Goal: Task Accomplishment & Management: Manage account settings

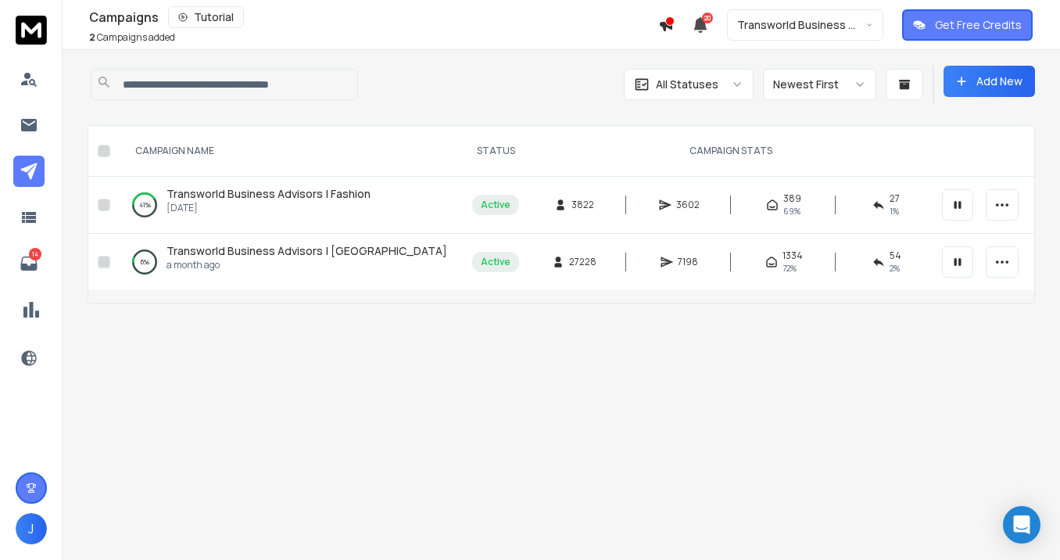
click at [539, 91] on div at bounding box center [325, 85] width 474 height 38
click at [34, 310] on icon at bounding box center [31, 309] width 23 height 23
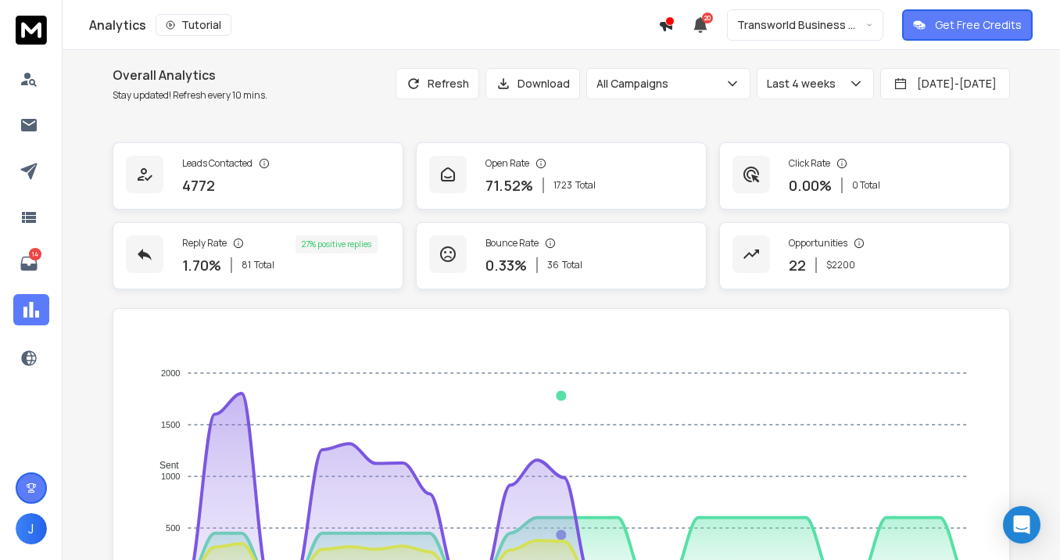
click at [601, 45] on div "Analytics Tutorial 20 Transworld Business Advisors of NY Get Free Credits" at bounding box center [530, 25] width 1060 height 50
click at [34, 264] on icon at bounding box center [28, 263] width 16 height 14
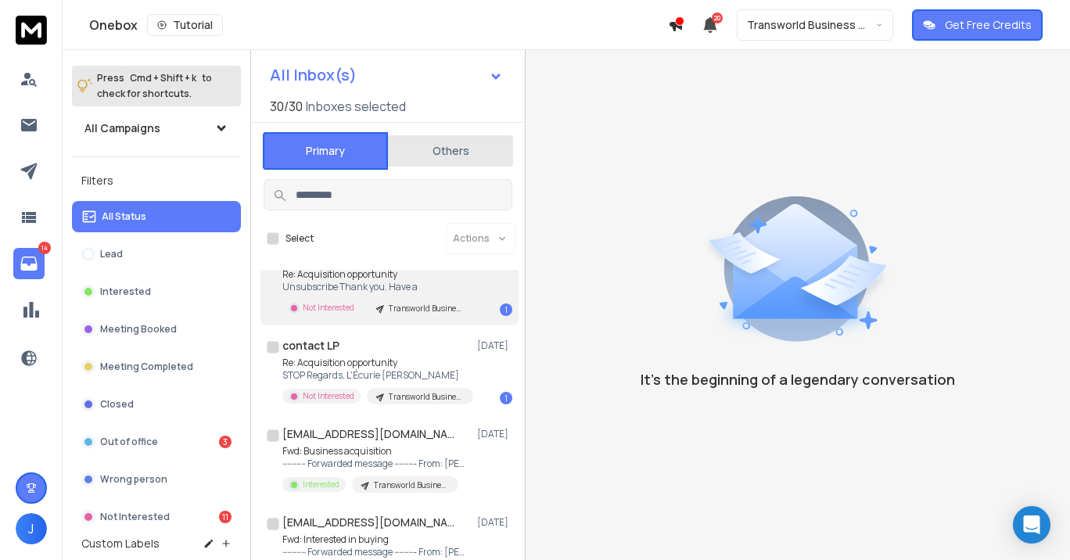
scroll to position [120, 0]
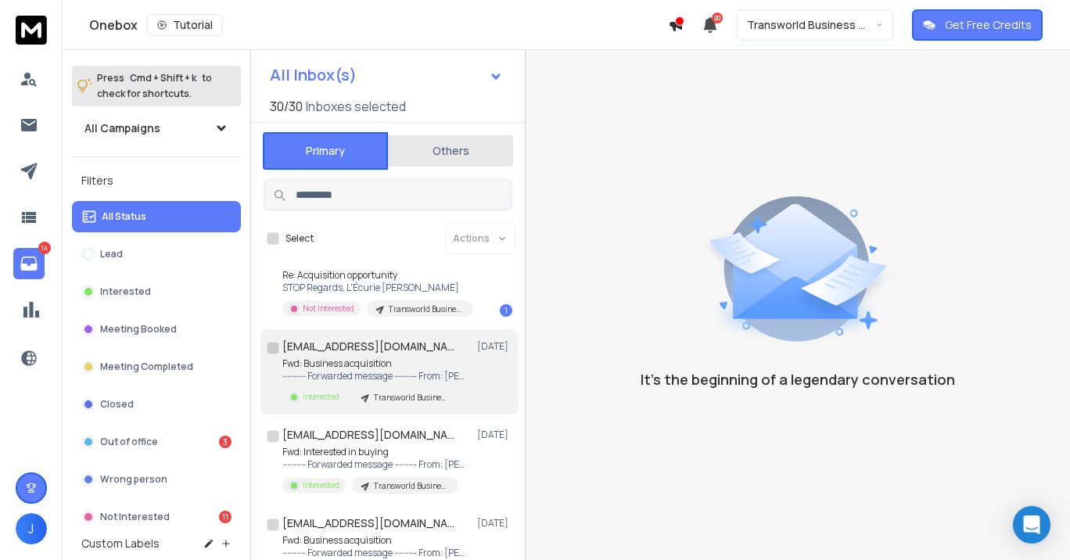
click at [359, 359] on p "Fwd: Business acquisition" at bounding box center [376, 363] width 188 height 13
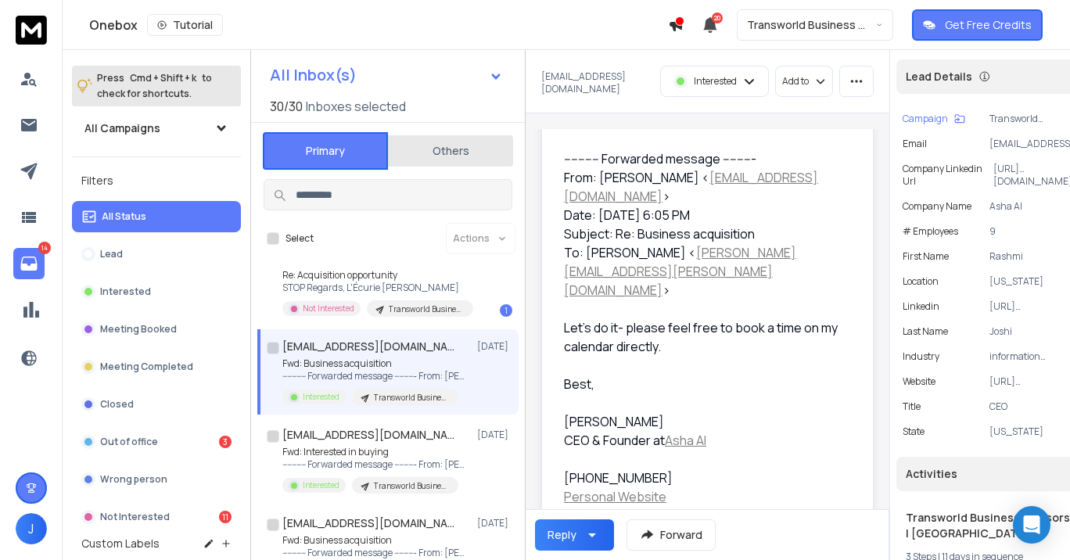
scroll to position [427, 0]
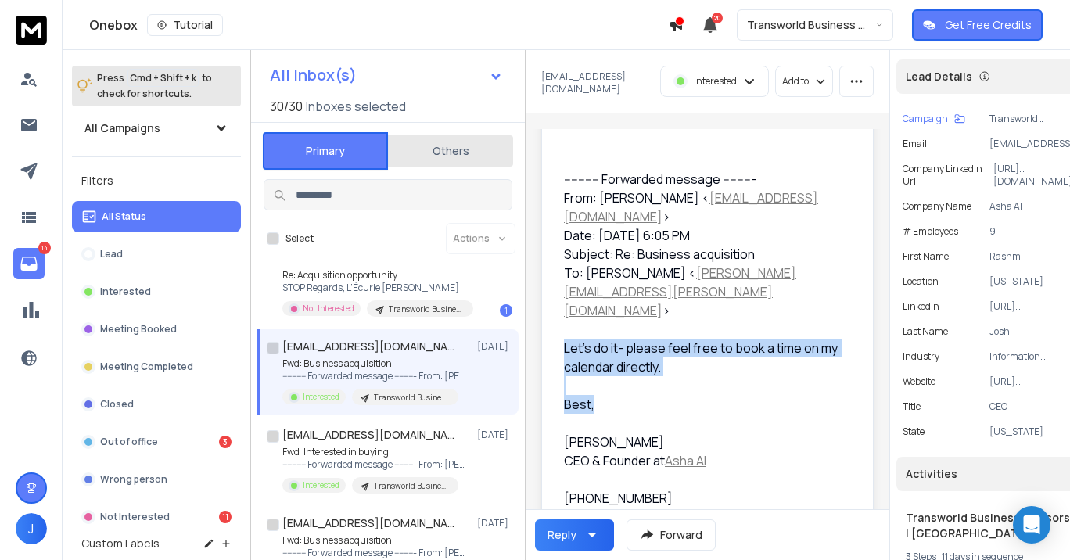
drag, startPoint x: 558, startPoint y: 221, endPoint x: 692, endPoint y: 271, distance: 143.8
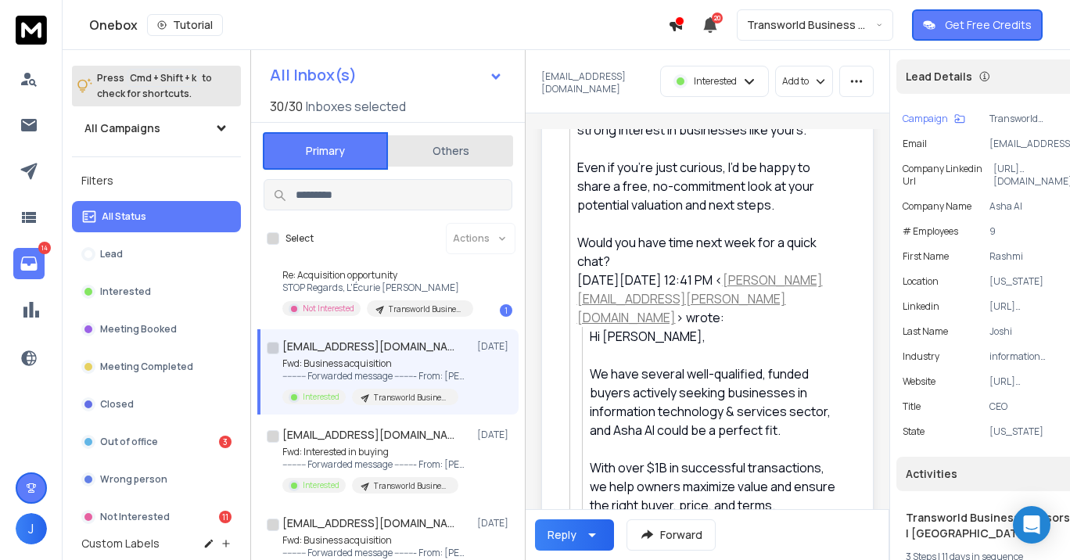
scroll to position [1526, 0]
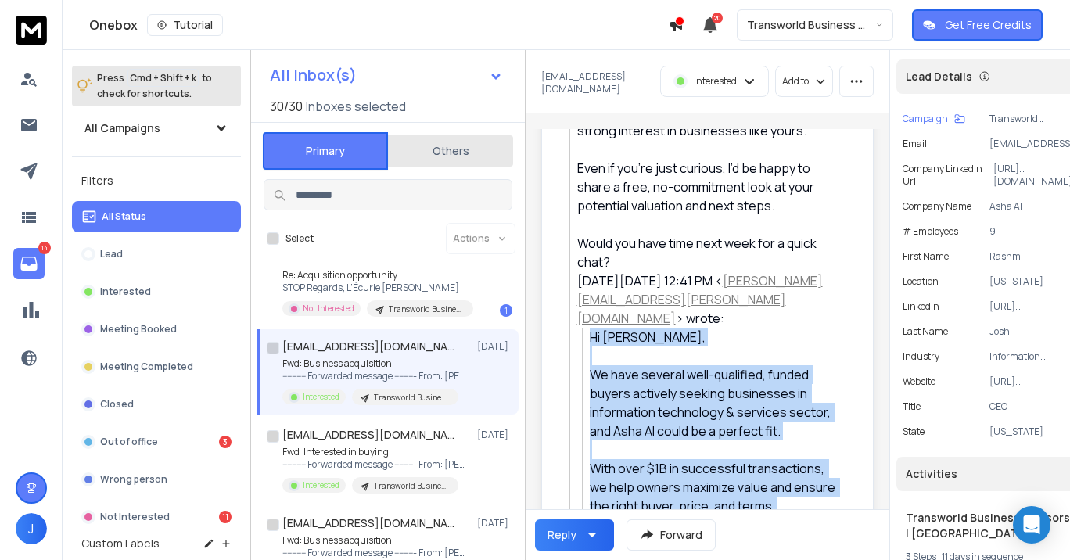
drag, startPoint x: 589, startPoint y: 135, endPoint x: 823, endPoint y: 502, distance: 434.9
click at [823, 502] on div "Hi Rashmi, We have several well-qualified, funded buyers actively seeking busin…" at bounding box center [714, 562] width 249 height 469
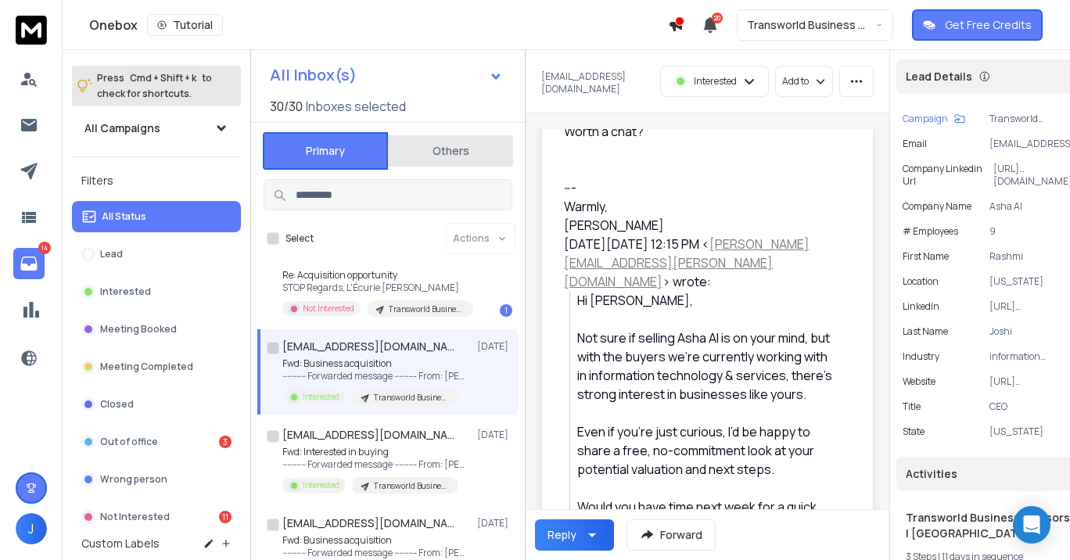
scroll to position [1224, 0]
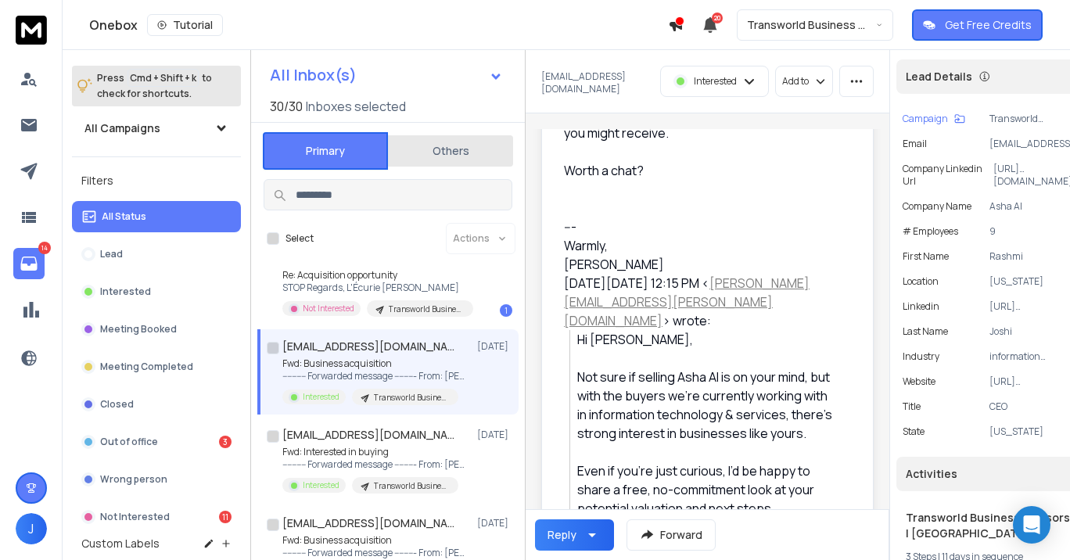
drag, startPoint x: 856, startPoint y: 380, endPoint x: 570, endPoint y: 173, distance: 353.4
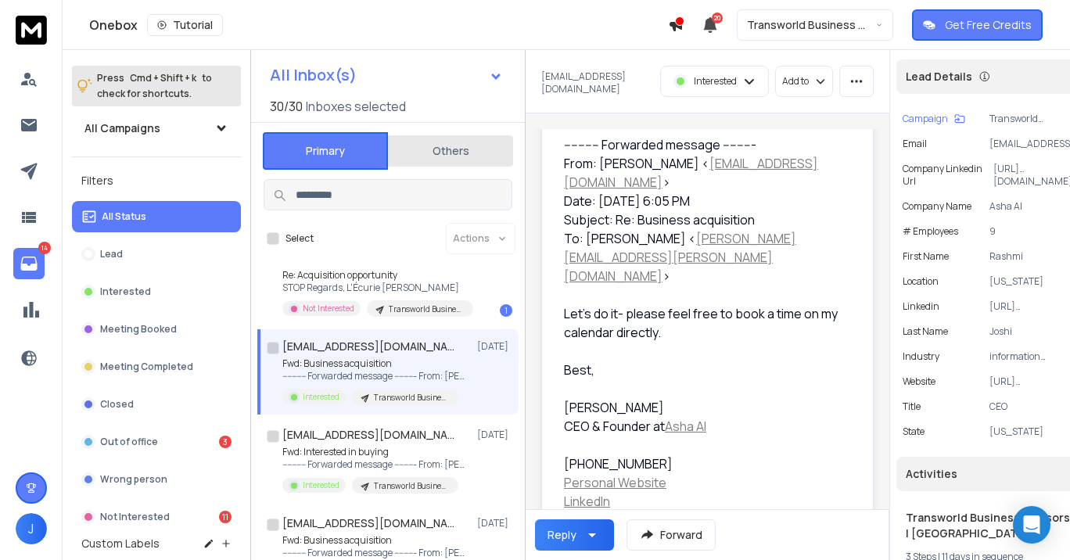
scroll to position [424, 0]
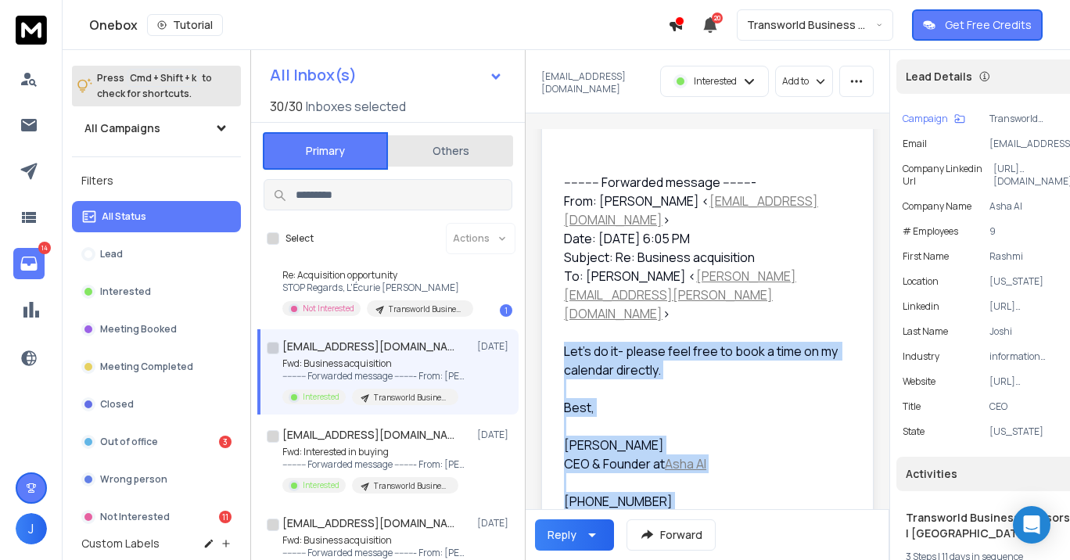
drag, startPoint x: 565, startPoint y: 227, endPoint x: 684, endPoint y: 436, distance: 241.3
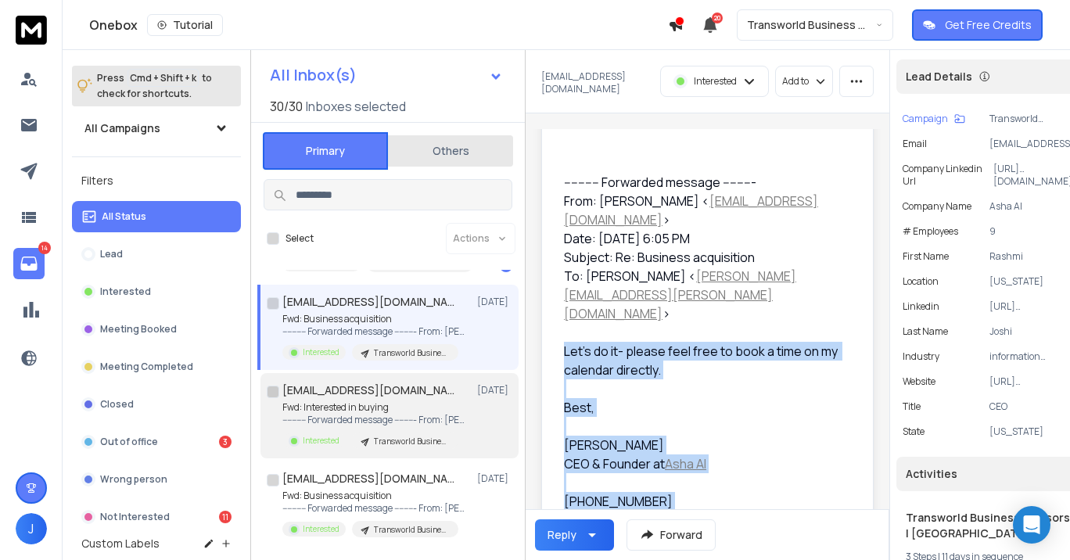
scroll to position [175, 0]
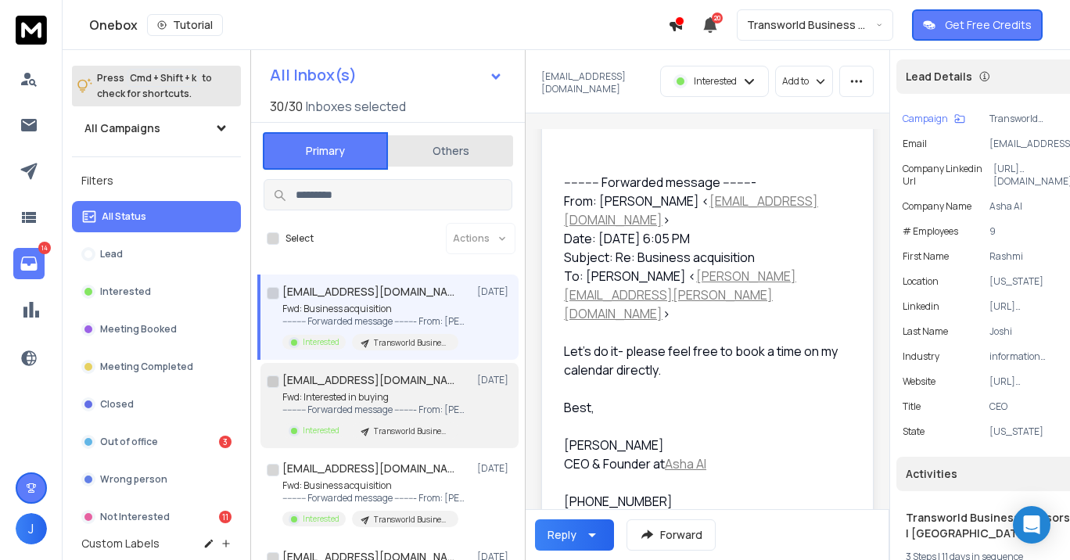
click at [351, 401] on p "Fwd: Interested in buying" at bounding box center [376, 397] width 188 height 13
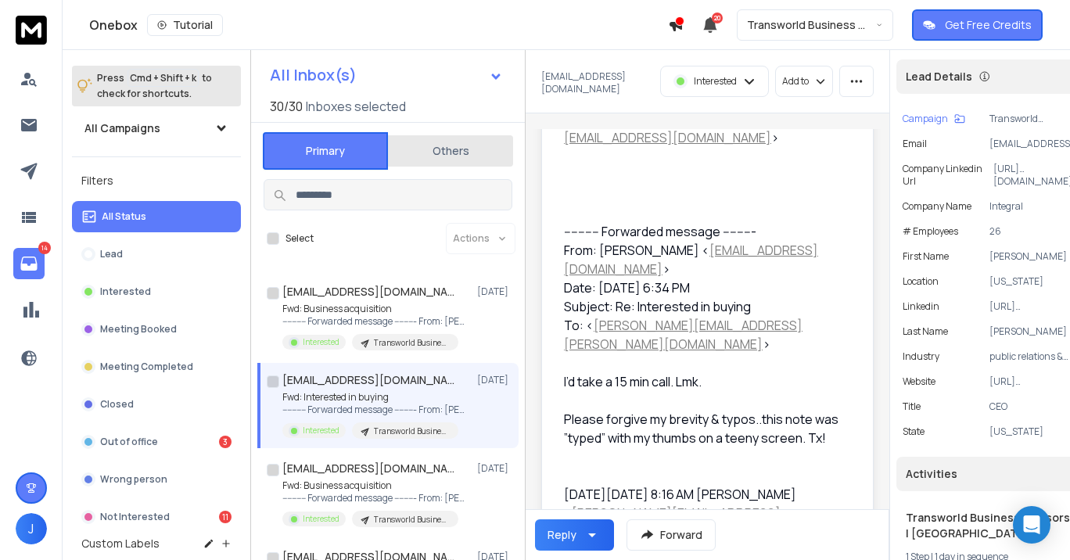
scroll to position [596, 0]
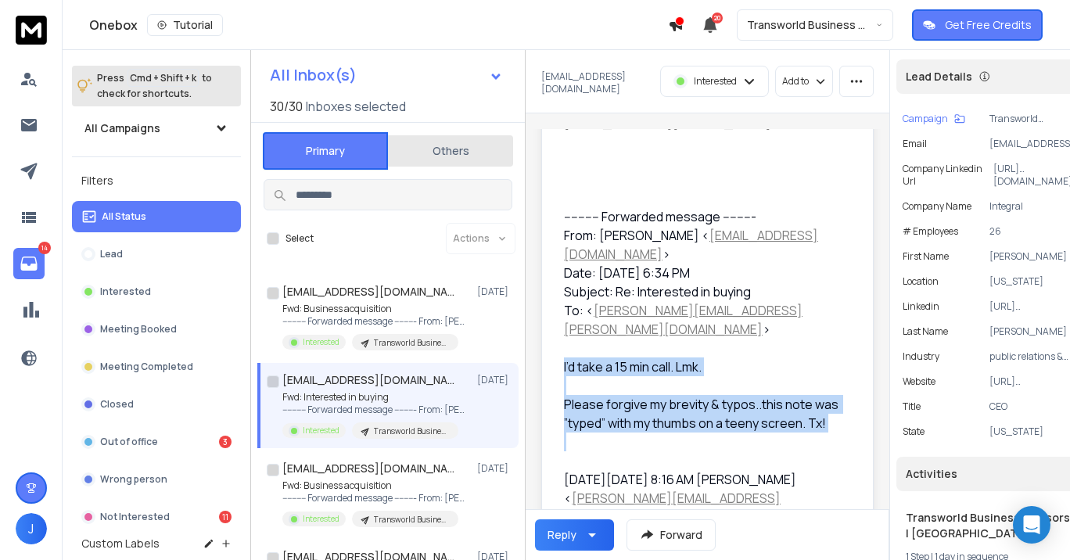
drag, startPoint x: 561, startPoint y: 263, endPoint x: 833, endPoint y: 327, distance: 278.8
click at [833, 327] on div "Fwd: Interested in buying 8 October 2025 : 12:37 am Reply Forward from: Eric <e…" at bounding box center [707, 404] width 332 height 1666
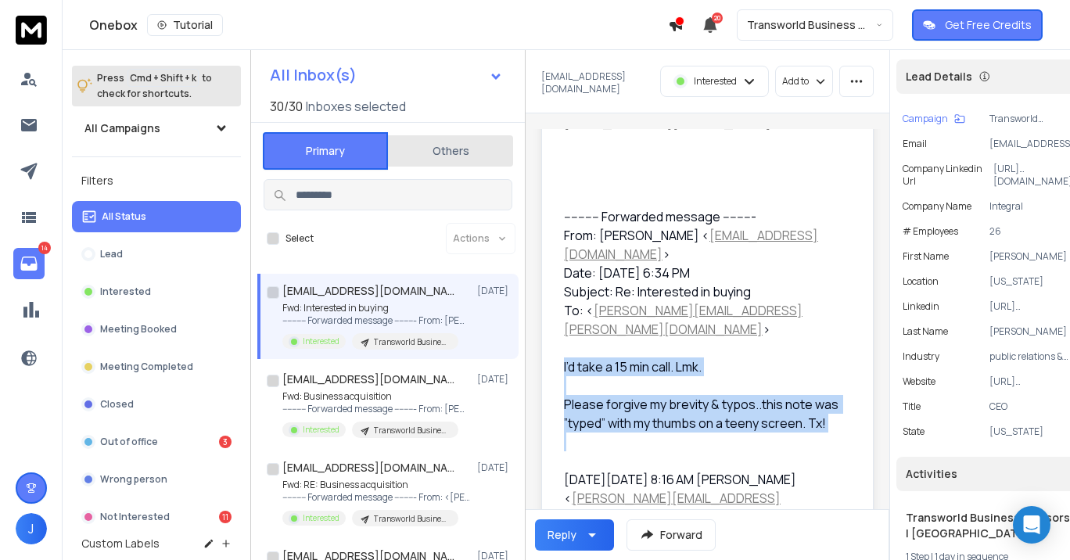
scroll to position [269, 0]
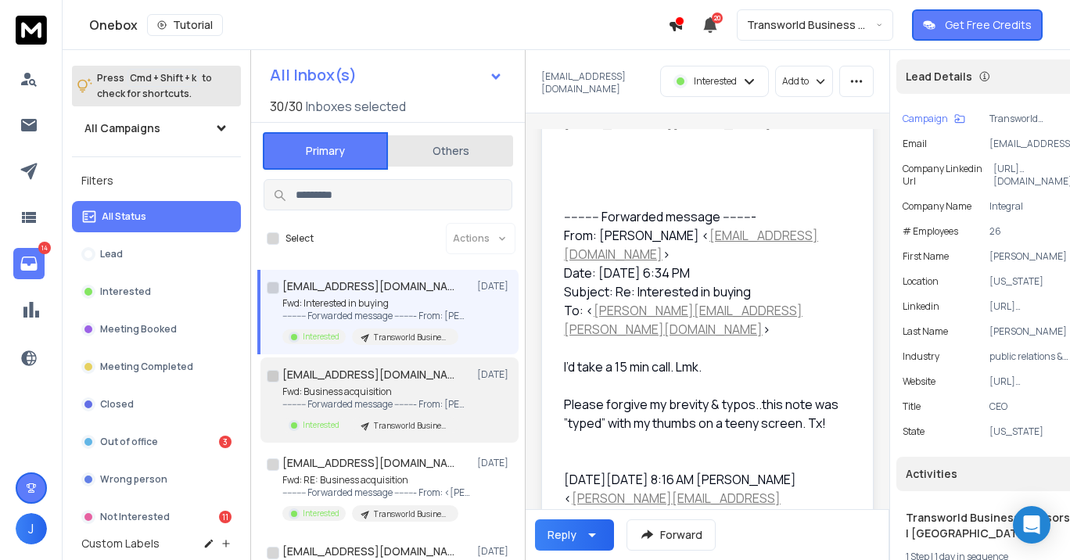
click at [327, 394] on p "Fwd: Business acquisition" at bounding box center [376, 392] width 188 height 13
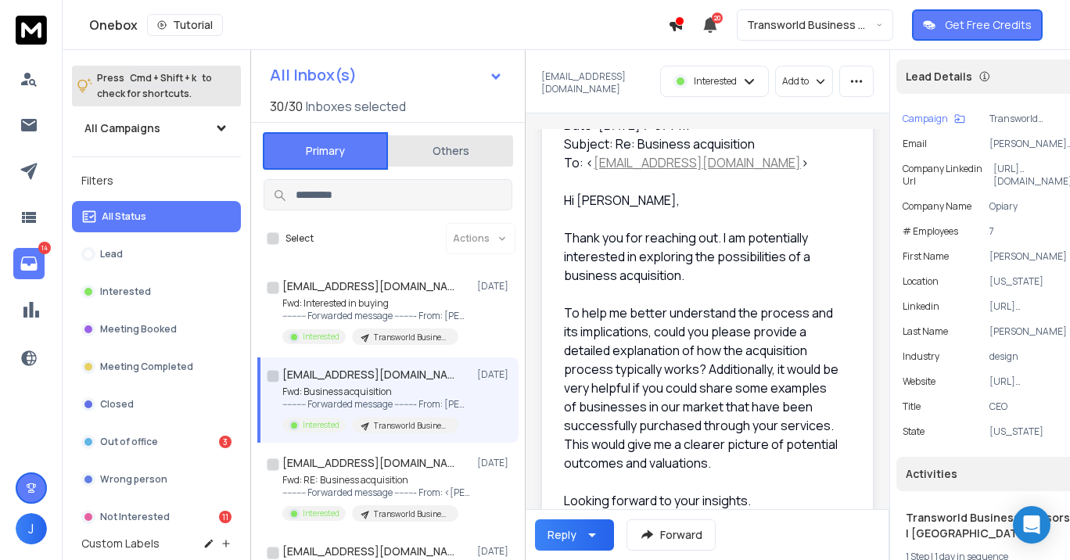
scroll to position [312, 0]
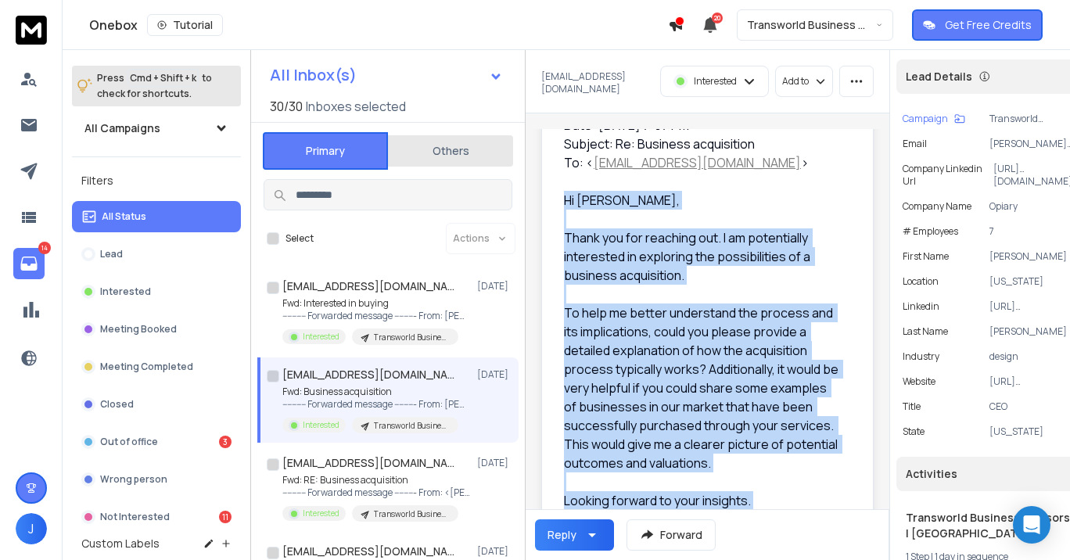
drag, startPoint x: 566, startPoint y: 166, endPoint x: 781, endPoint y: 497, distance: 394.5
click at [781, 497] on div "Hi Eric, Thank you for reaching out. I am potentially interested in exploring t…" at bounding box center [701, 463] width 274 height 544
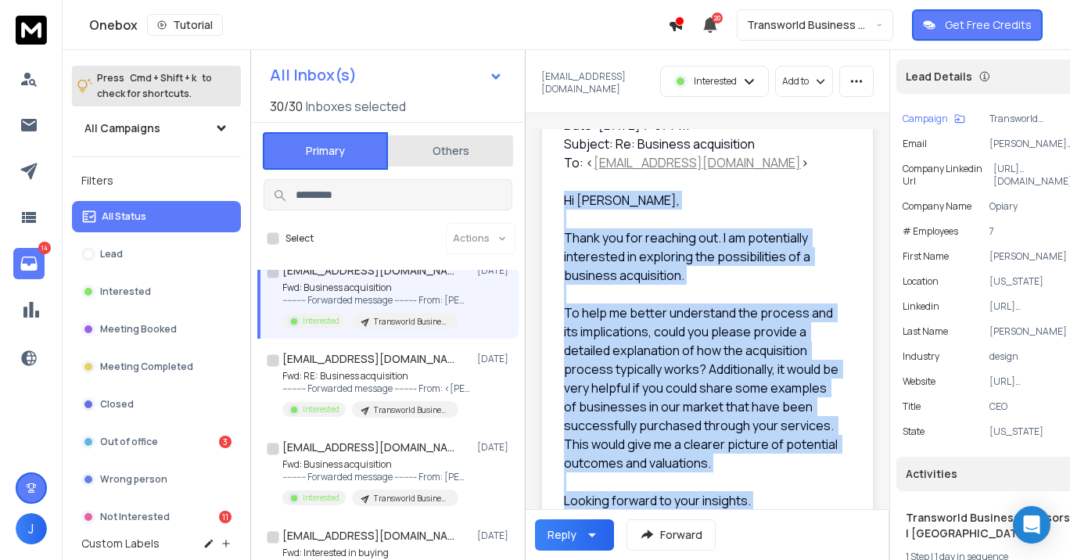
scroll to position [402, 0]
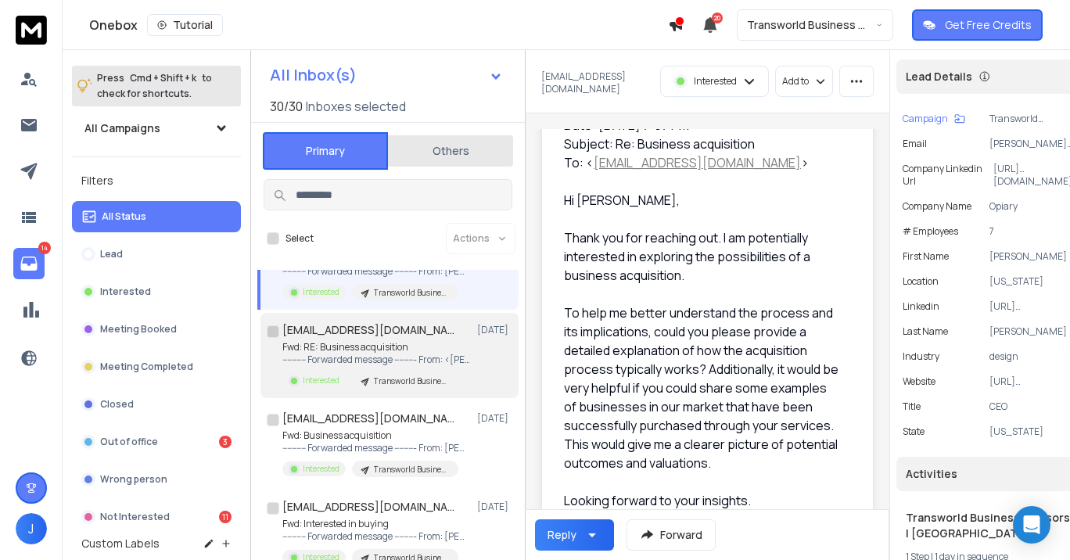
click at [414, 347] on p "Fwd: RE: Business acquisition" at bounding box center [376, 347] width 188 height 13
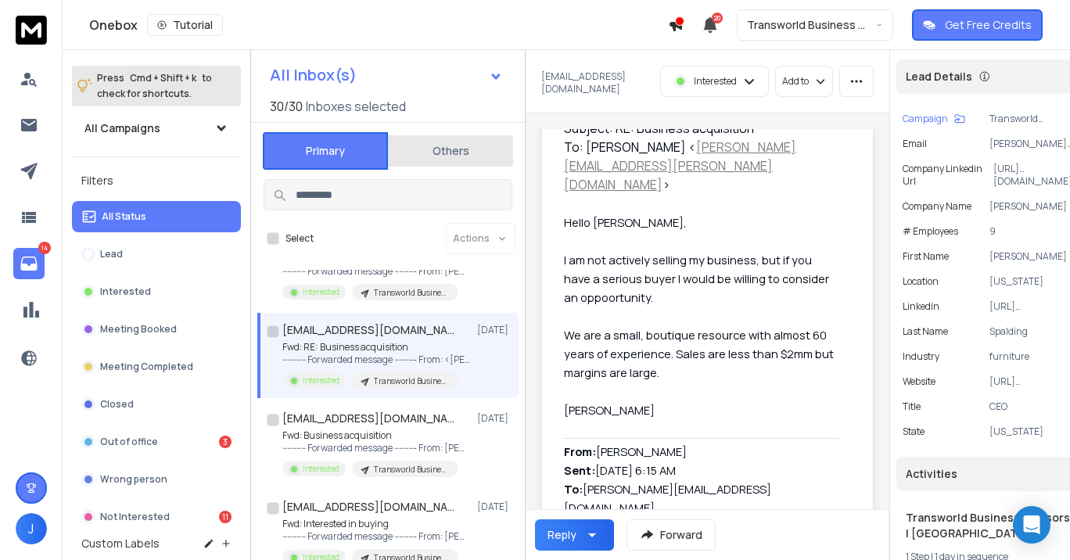
scroll to position [336, 0]
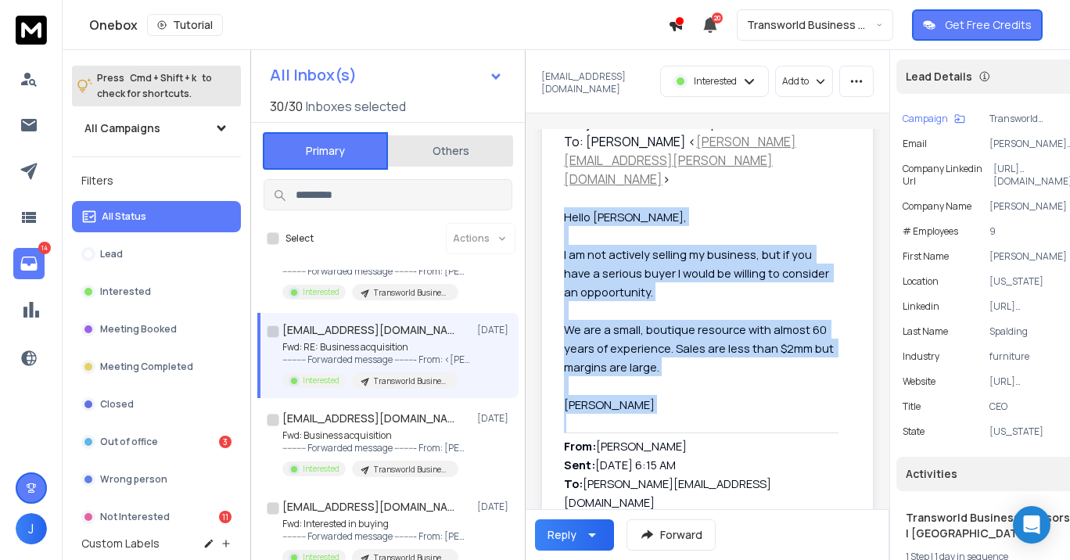
drag, startPoint x: 564, startPoint y: 146, endPoint x: 665, endPoint y: 352, distance: 229.1
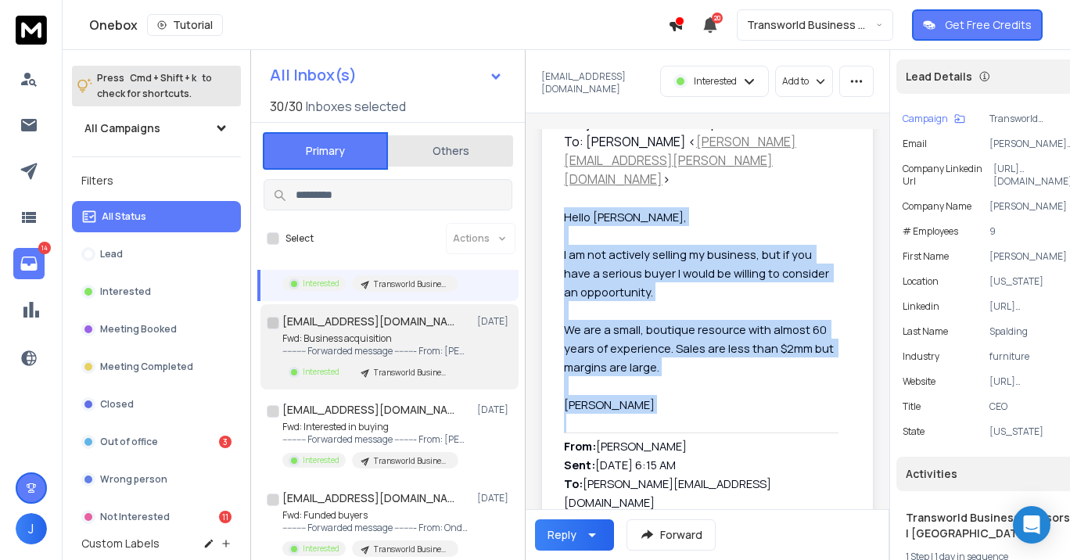
scroll to position [579, 0]
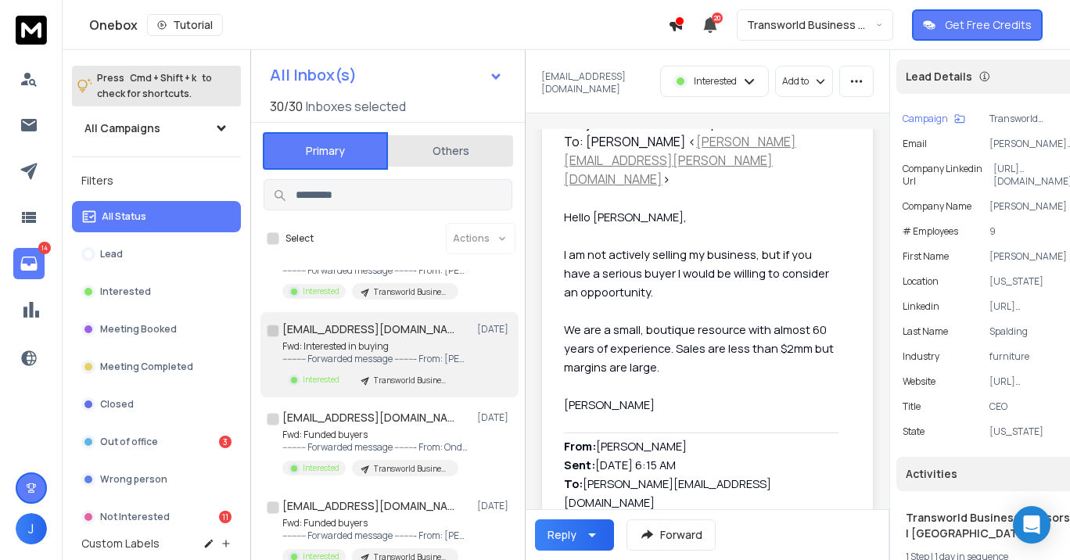
click at [435, 359] on p "---------- Forwarded message --------- From: Hannah" at bounding box center [376, 359] width 188 height 13
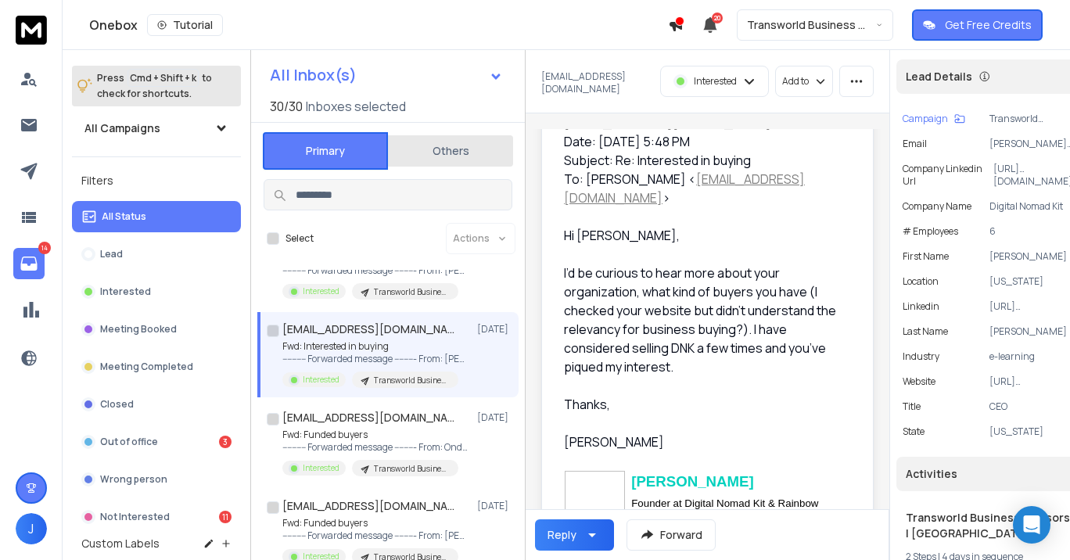
scroll to position [299, 0]
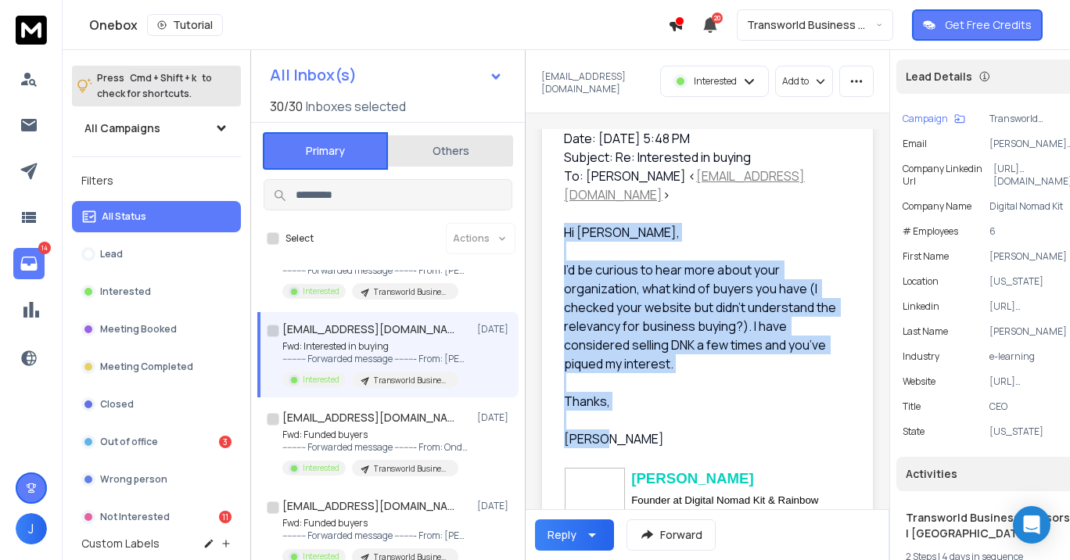
drag, startPoint x: 565, startPoint y: 178, endPoint x: 673, endPoint y: 368, distance: 219.6
click at [35, 132] on icon at bounding box center [29, 125] width 19 height 19
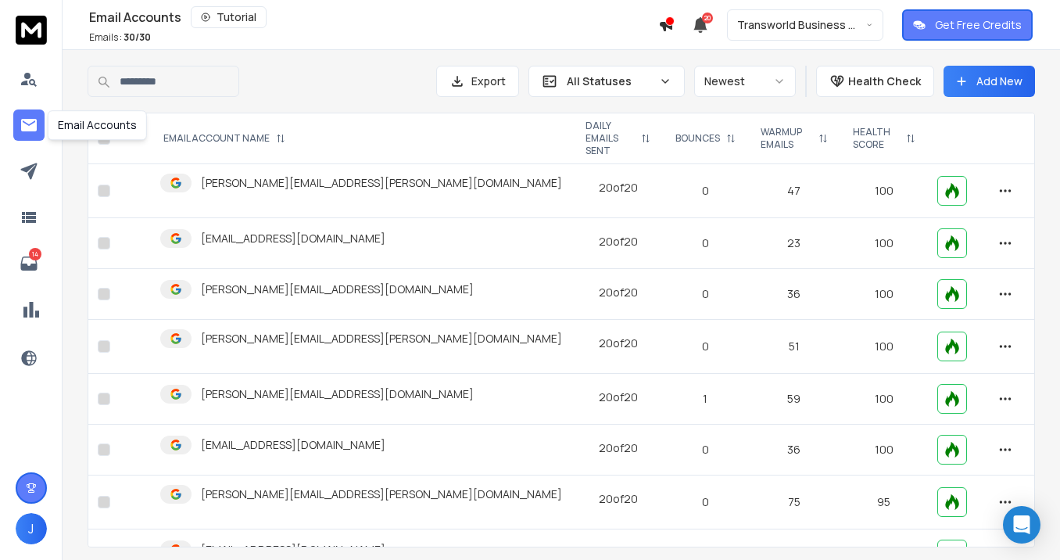
click at [314, 73] on div at bounding box center [257, 81] width 339 height 31
click at [314, 70] on div at bounding box center [257, 81] width 339 height 31
click at [342, 85] on div at bounding box center [257, 81] width 339 height 31
click at [818, 31] on p "Transworld Business Advisors of NY" at bounding box center [801, 25] width 129 height 16
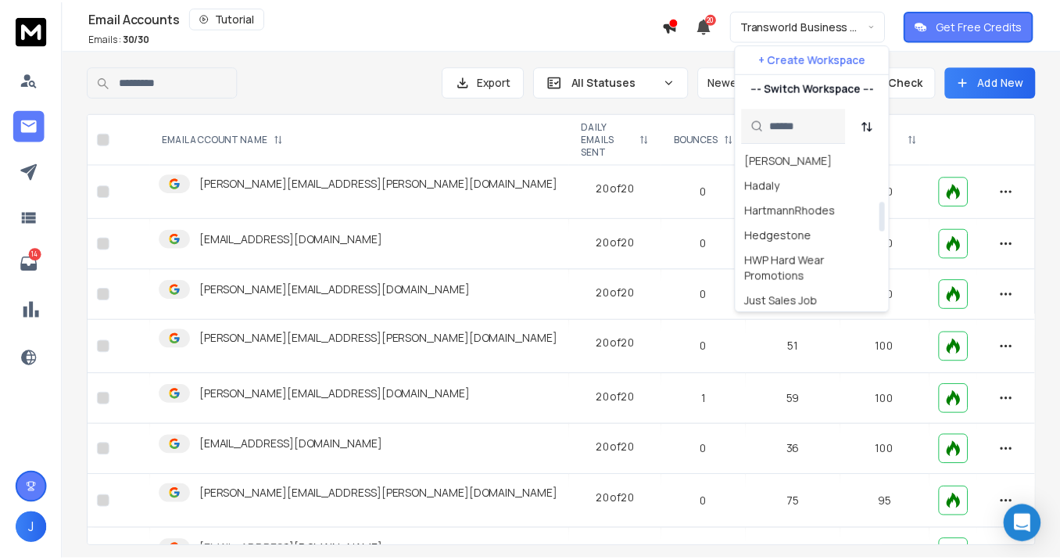
scroll to position [247, 0]
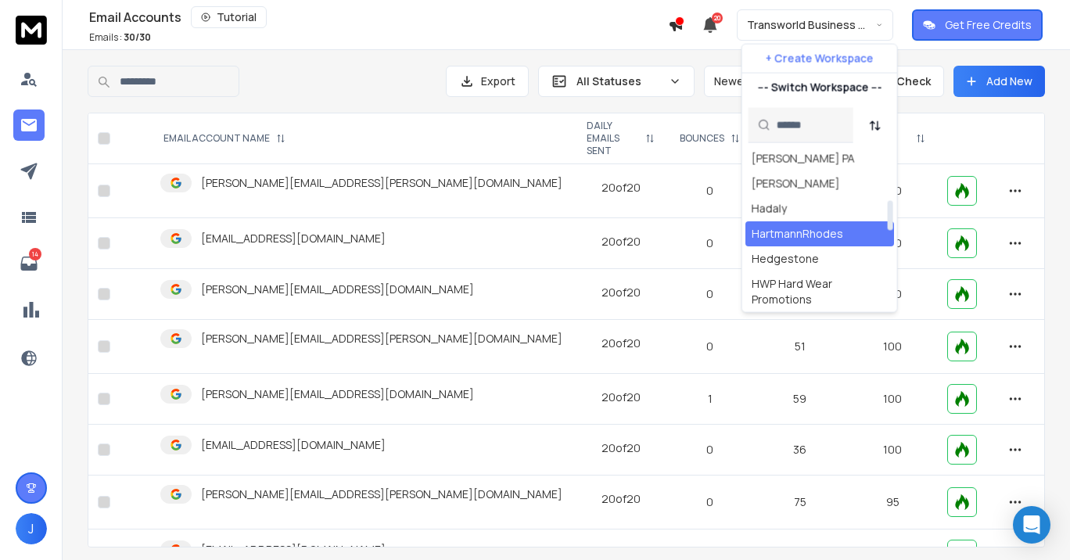
click at [816, 226] on div "HartmannRhodes" at bounding box center [796, 234] width 91 height 16
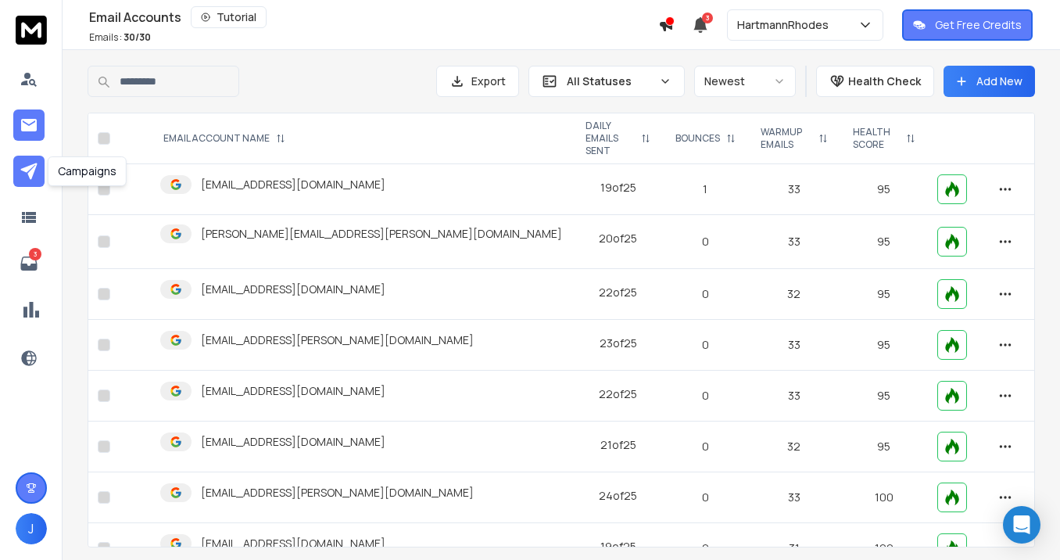
click at [31, 169] on icon at bounding box center [28, 171] width 16 height 16
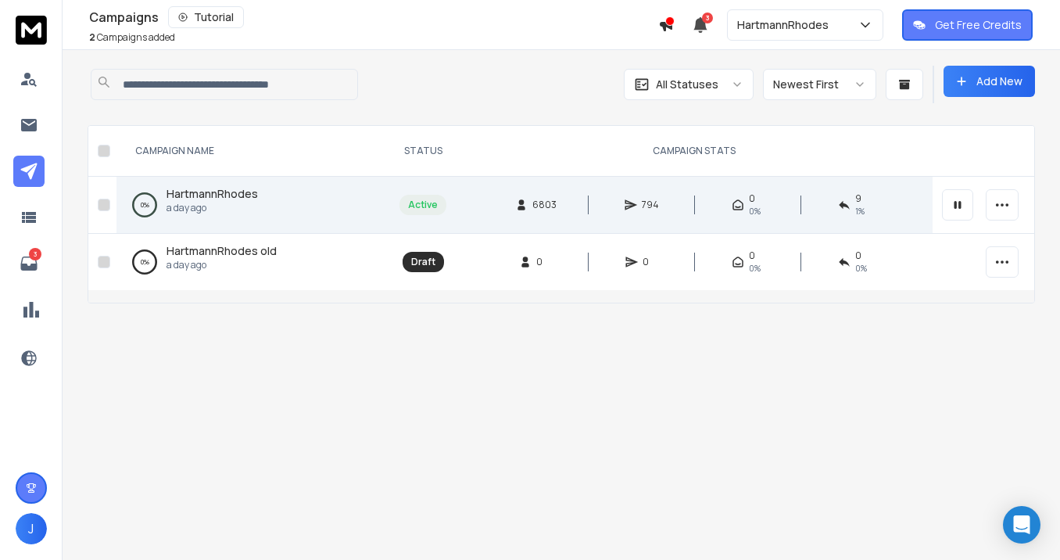
click at [966, 205] on button at bounding box center [957, 204] width 31 height 31
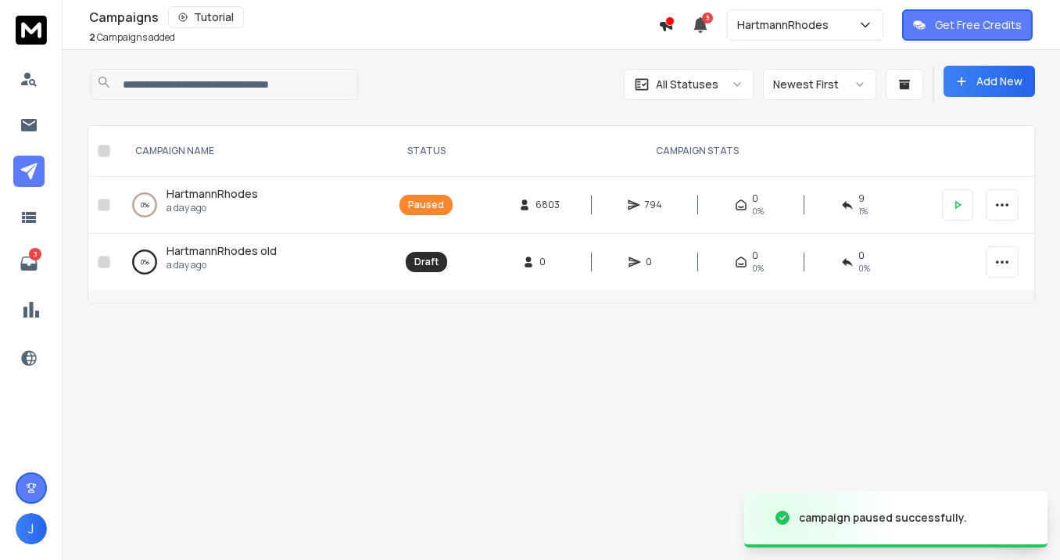
click at [437, 96] on div at bounding box center [325, 85] width 474 height 38
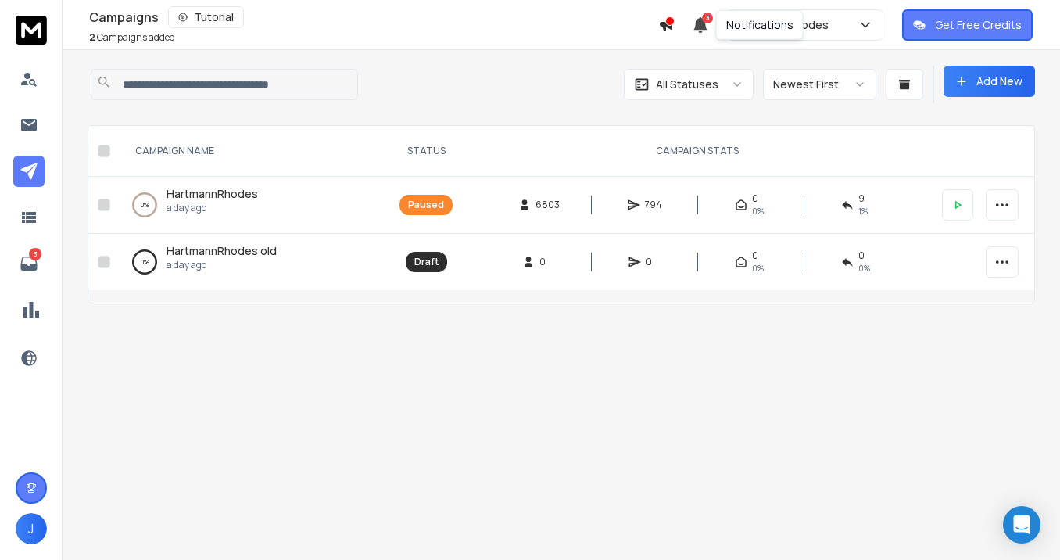
click at [701, 23] on icon at bounding box center [701, 24] width 14 height 16
click at [671, 28] on icon at bounding box center [666, 25] width 16 height 16
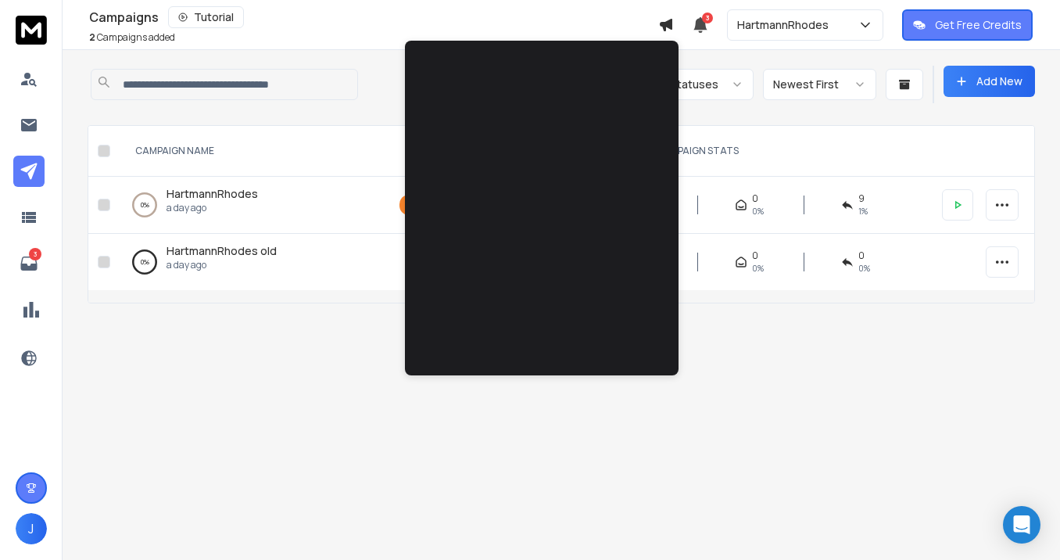
click at [471, 28] on div "Campaigns Tutorial 2 Campaigns added" at bounding box center [373, 25] width 569 height 38
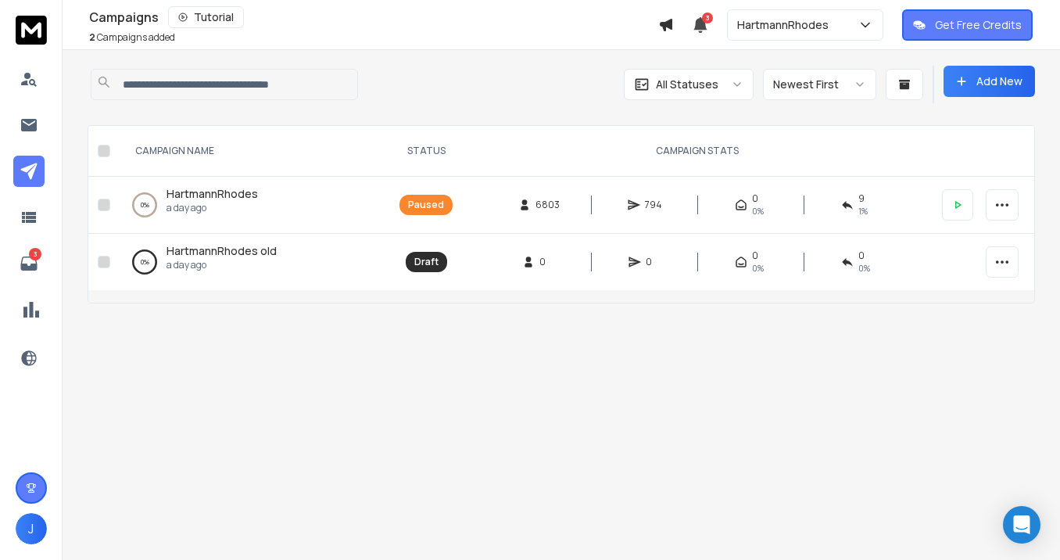
click at [456, 79] on div at bounding box center [325, 85] width 474 height 38
click at [452, 72] on div at bounding box center [325, 85] width 474 height 38
